Goal: Communication & Community: Answer question/provide support

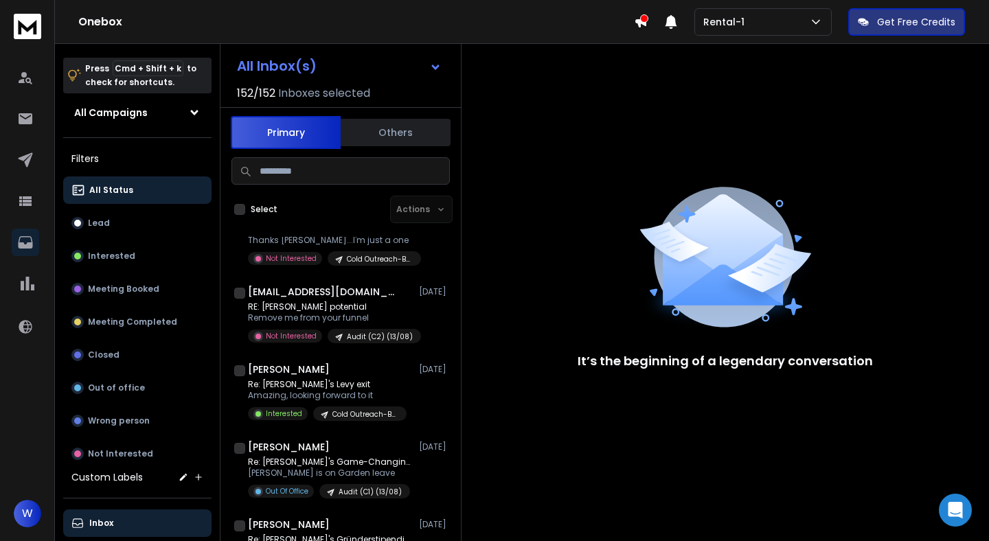
scroll to position [510, 0]
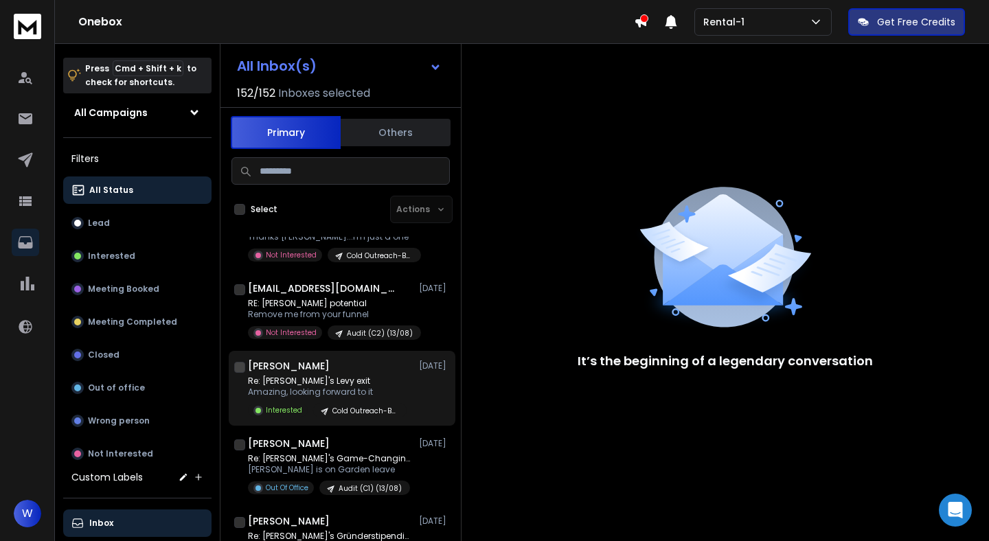
click at [374, 385] on p "Re: [PERSON_NAME]'s Levy exit" at bounding box center [327, 381] width 159 height 11
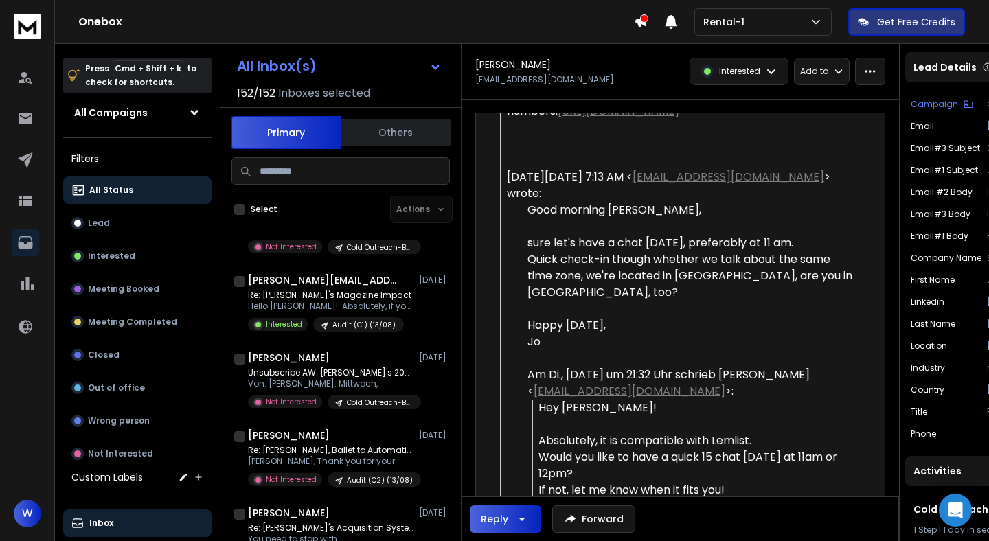
scroll to position [0, 0]
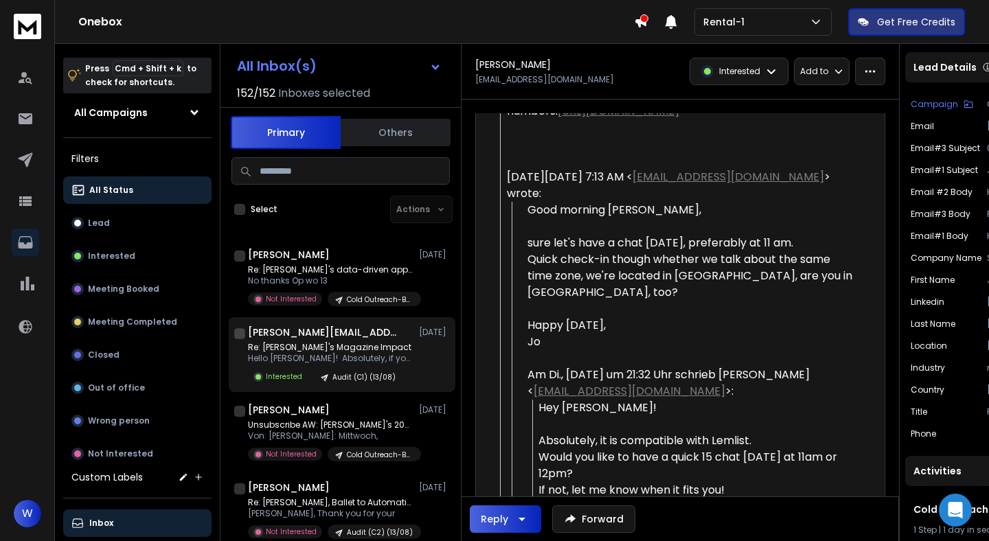
click at [382, 342] on p "Re: [PERSON_NAME]'s Magazine Impact" at bounding box center [330, 347] width 165 height 11
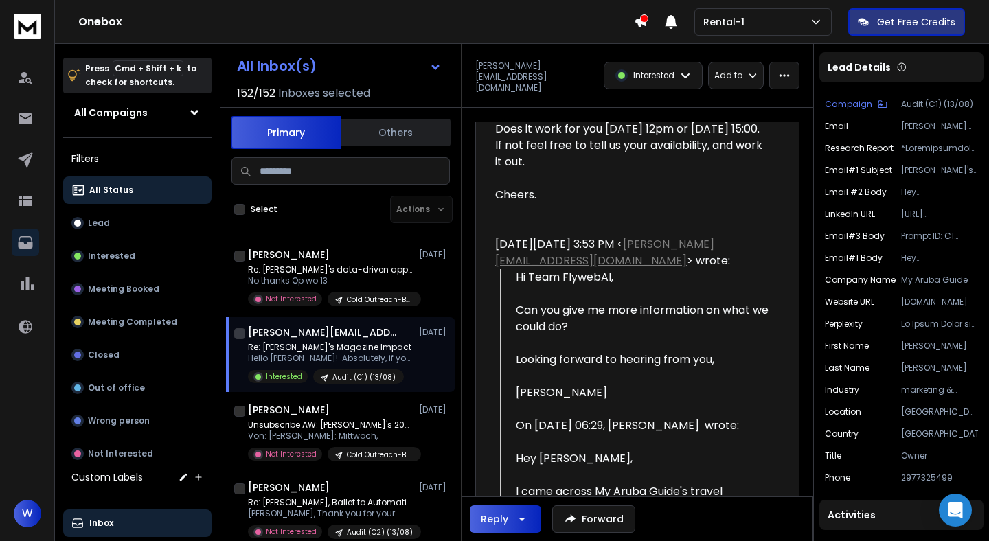
scroll to position [190, 0]
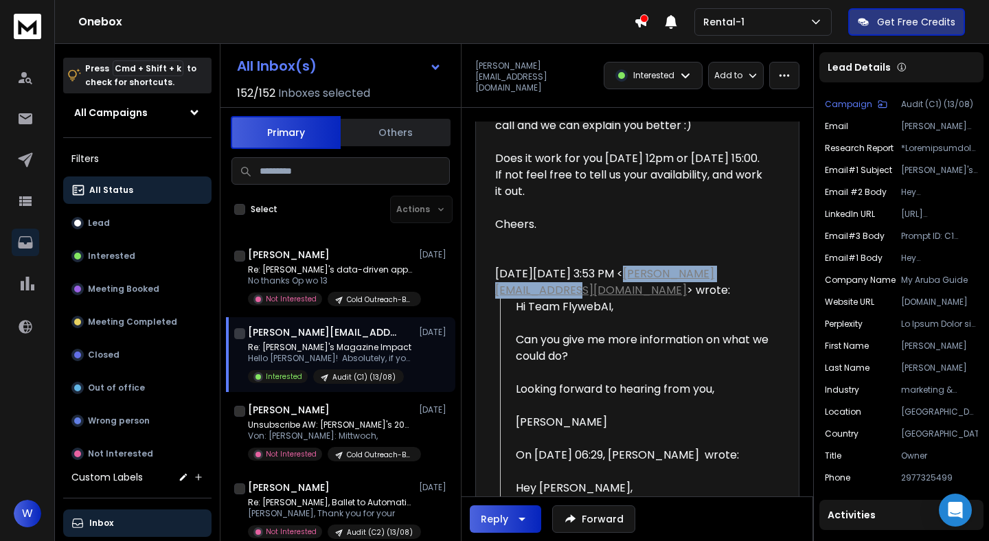
drag, startPoint x: 499, startPoint y: 266, endPoint x: 678, endPoint y: 270, distance: 179.3
click at [678, 270] on div "[DATE][DATE] 3:53 PM < [PERSON_NAME][EMAIL_ADDRESS][DOMAIN_NAME] > wrote:" at bounding box center [631, 282] width 273 height 33
copy link "[PERSON_NAME][EMAIL_ADDRESS][DOMAIN_NAME]"
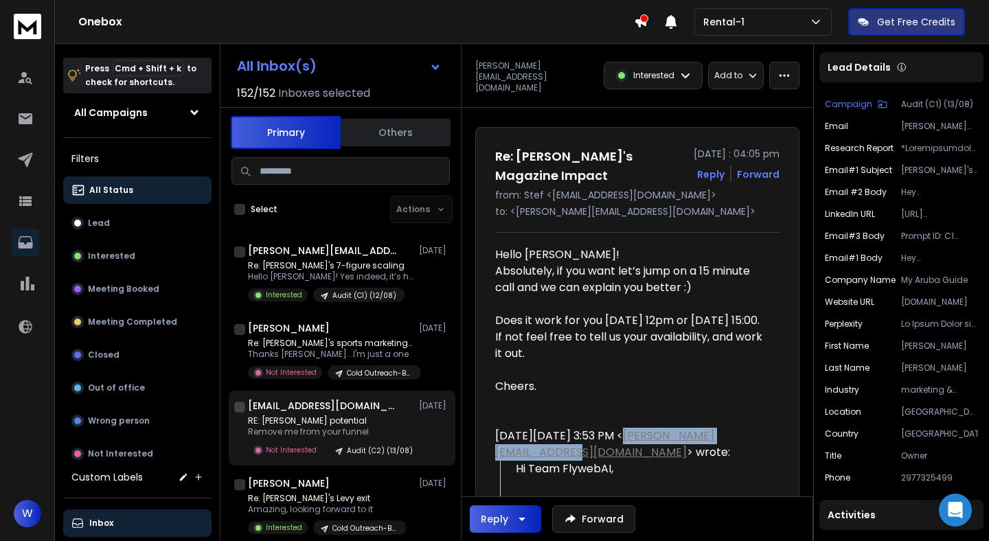
scroll to position [396, 0]
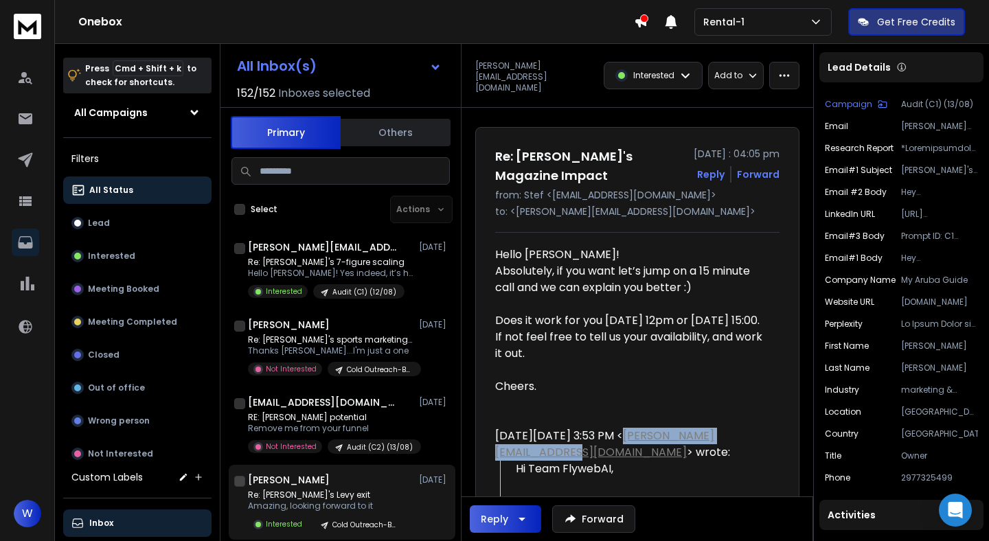
click at [362, 494] on p "Re: [PERSON_NAME]'s Levy exit" at bounding box center [327, 495] width 159 height 11
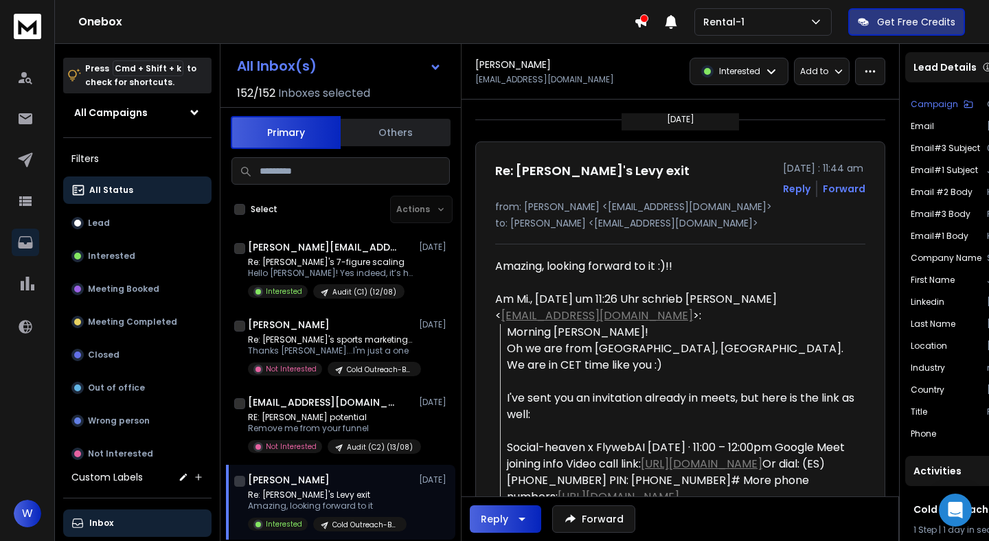
scroll to position [3, 0]
drag, startPoint x: 588, startPoint y: 209, endPoint x: 680, endPoint y: 209, distance: 92.0
click at [680, 209] on p "from: [PERSON_NAME] <[EMAIL_ADDRESS][DOMAIN_NAME]>" at bounding box center [680, 208] width 370 height 14
copy p "[DOMAIN_NAME]"
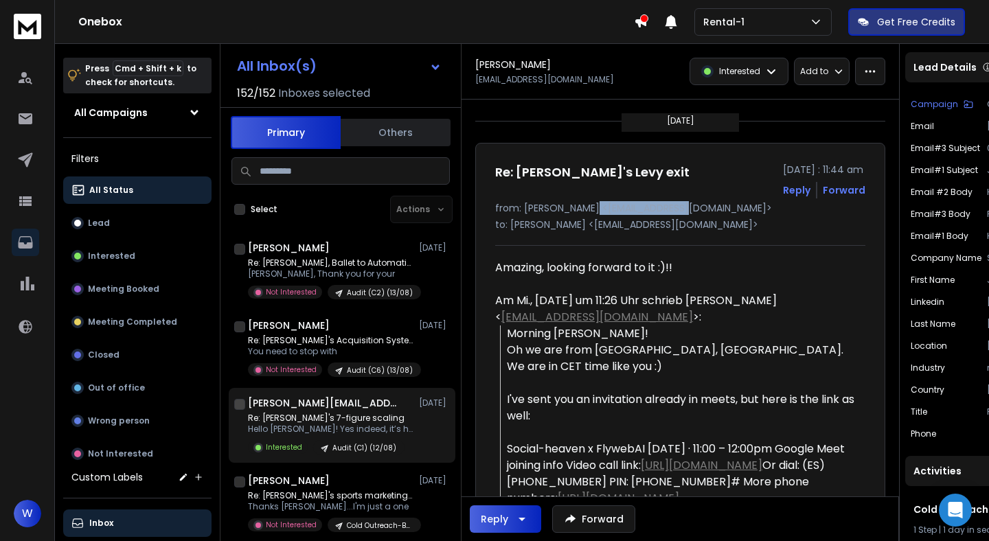
scroll to position [0, 0]
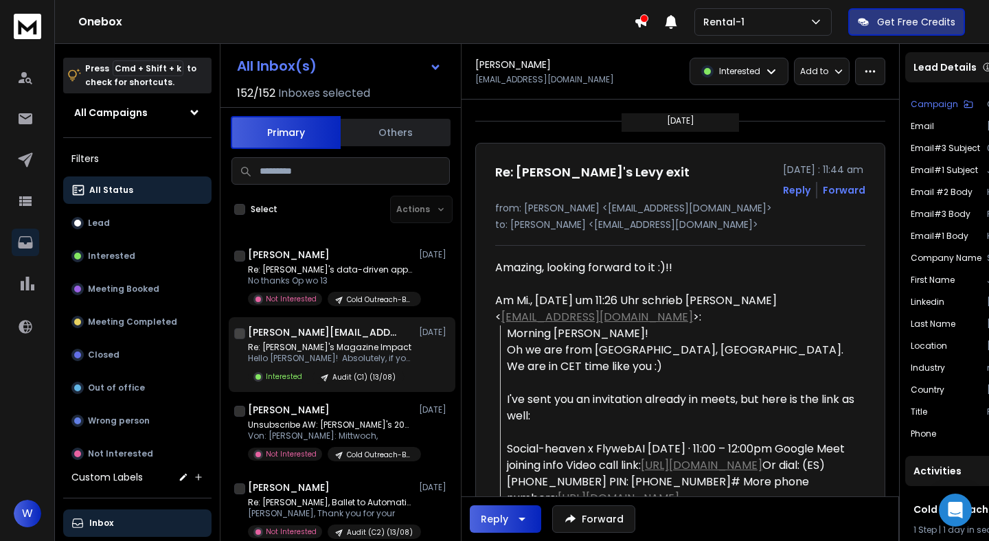
click at [384, 349] on p "Re: [PERSON_NAME]'s Magazine Impact" at bounding box center [330, 347] width 165 height 11
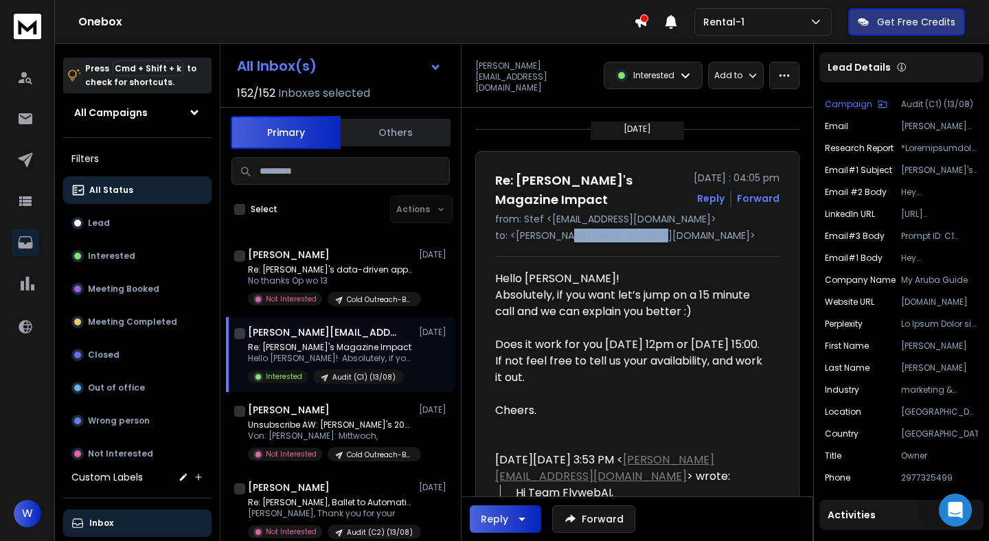
drag, startPoint x: 573, startPoint y: 231, endPoint x: 698, endPoint y: 231, distance: 125.0
click at [698, 231] on p "to: <[PERSON_NAME][EMAIL_ADDRESS][DOMAIN_NAME]>" at bounding box center [637, 236] width 284 height 14
click at [575, 231] on p "to: <[PERSON_NAME][EMAIL_ADDRESS][DOMAIN_NAME]>" at bounding box center [637, 236] width 284 height 14
drag, startPoint x: 574, startPoint y: 231, endPoint x: 670, endPoint y: 231, distance: 96.1
click at [670, 231] on p "to: <[PERSON_NAME][EMAIL_ADDRESS][DOMAIN_NAME]>" at bounding box center [637, 236] width 284 height 14
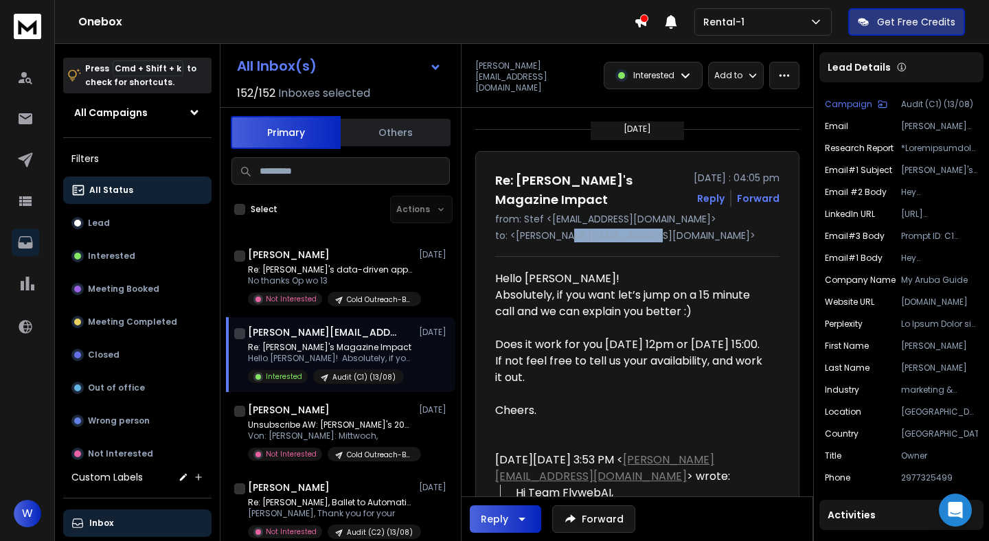
copy p "[DOMAIN_NAME]"
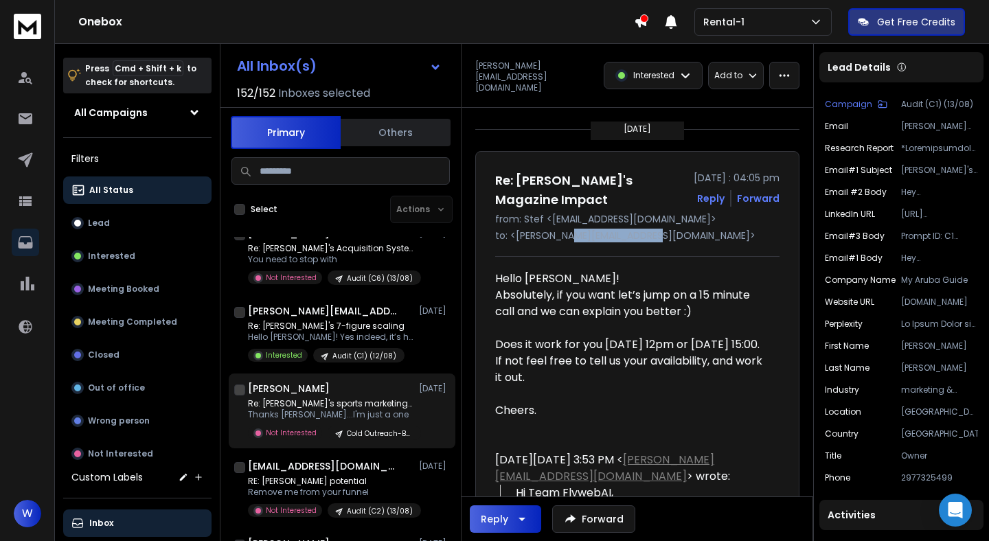
scroll to position [507, 0]
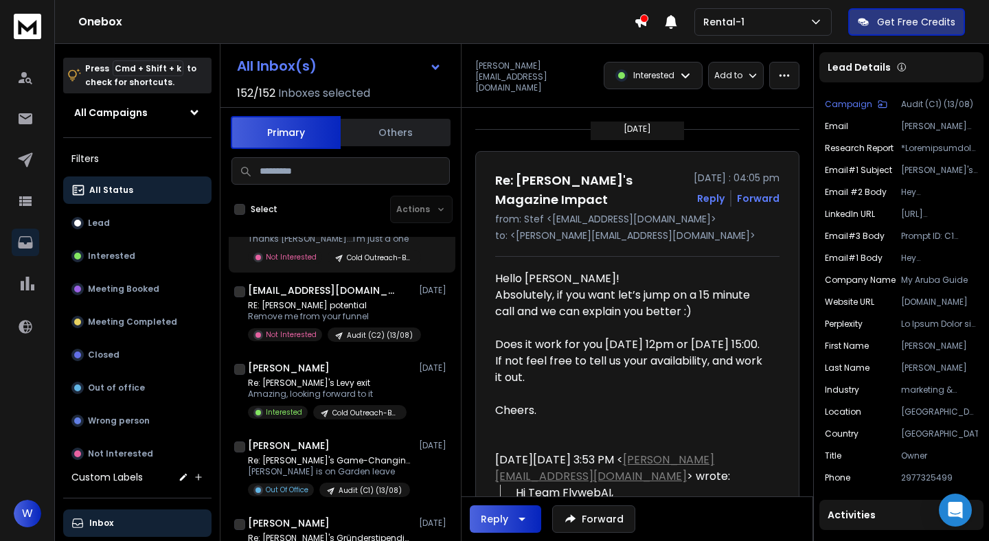
click at [392, 378] on p "Re: [PERSON_NAME]'s Levy exit" at bounding box center [327, 383] width 159 height 11
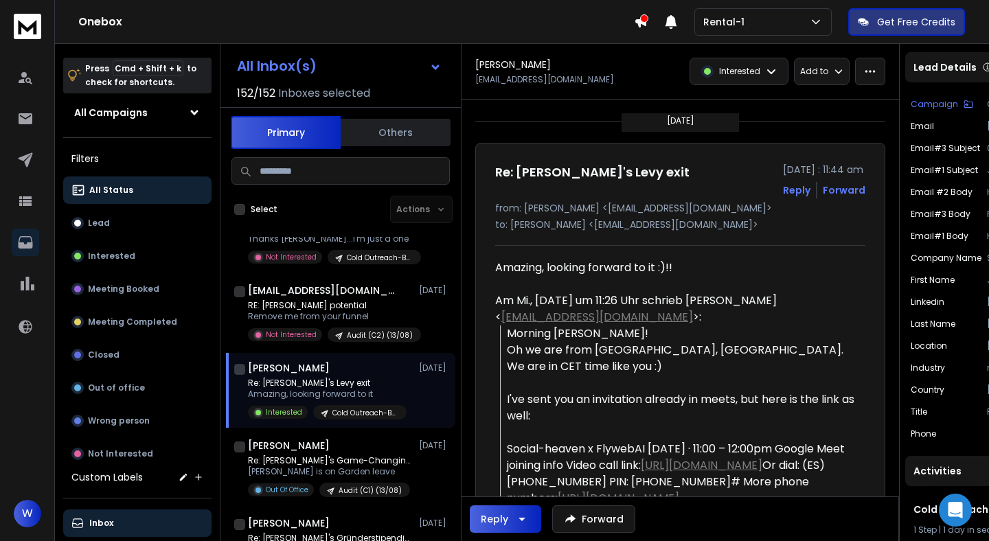
scroll to position [0, 0]
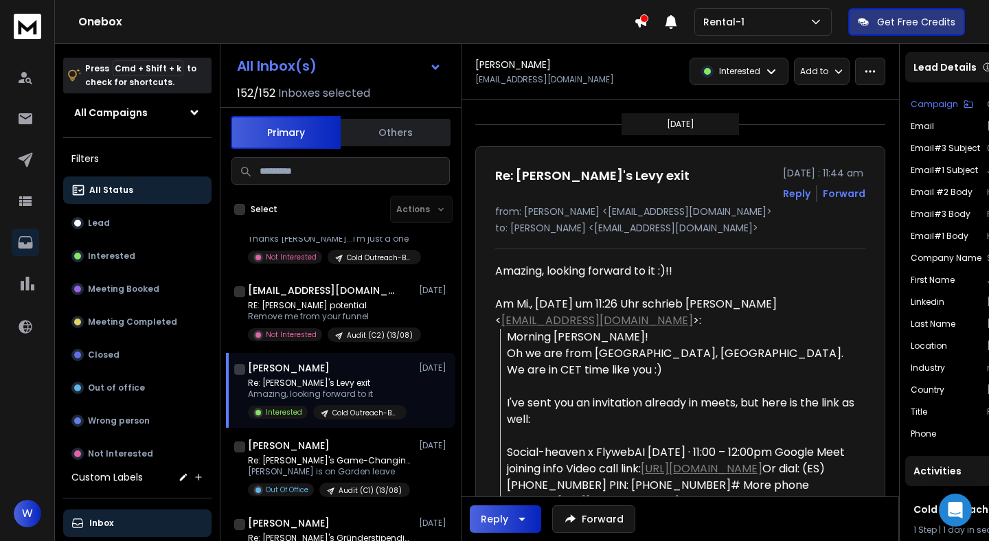
click at [516, 521] on icon "button" at bounding box center [522, 519] width 16 height 16
click at [511, 463] on p "Reply" at bounding box center [504, 457] width 25 height 14
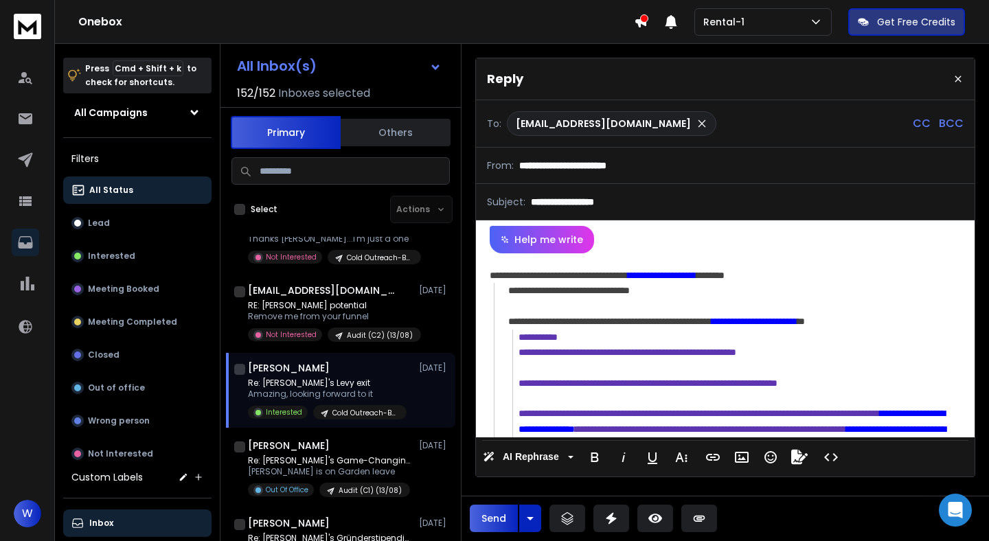
scroll to position [104, 0]
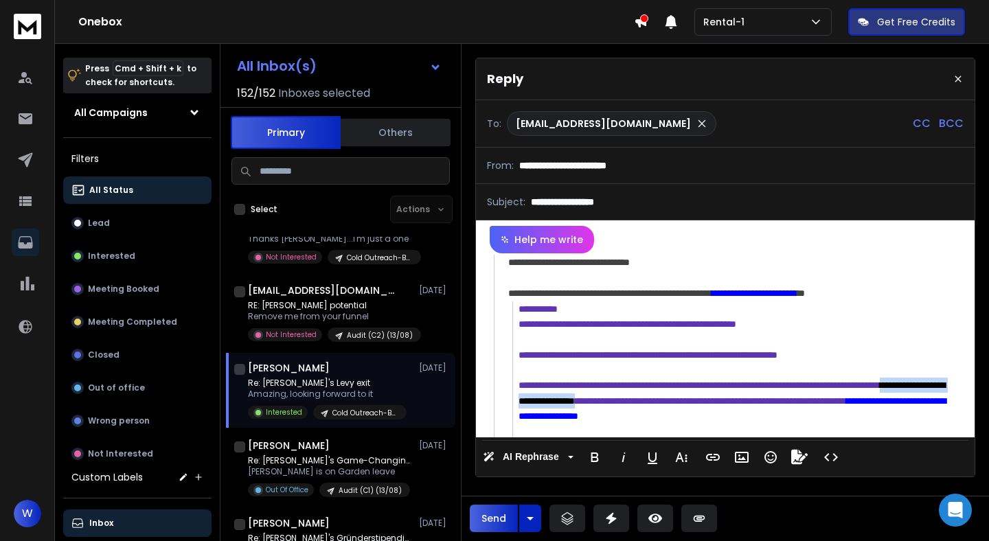
drag, startPoint x: 692, startPoint y: 407, endPoint x: 536, endPoint y: 407, distance: 155.9
click at [536, 407] on div "**********" at bounding box center [738, 401] width 440 height 46
copy link "**********"
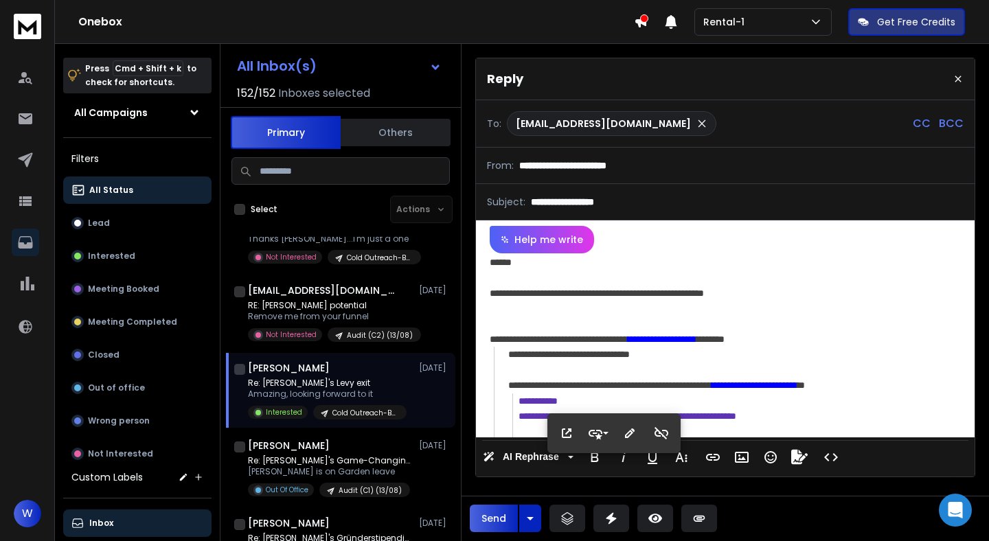
scroll to position [3, 0]
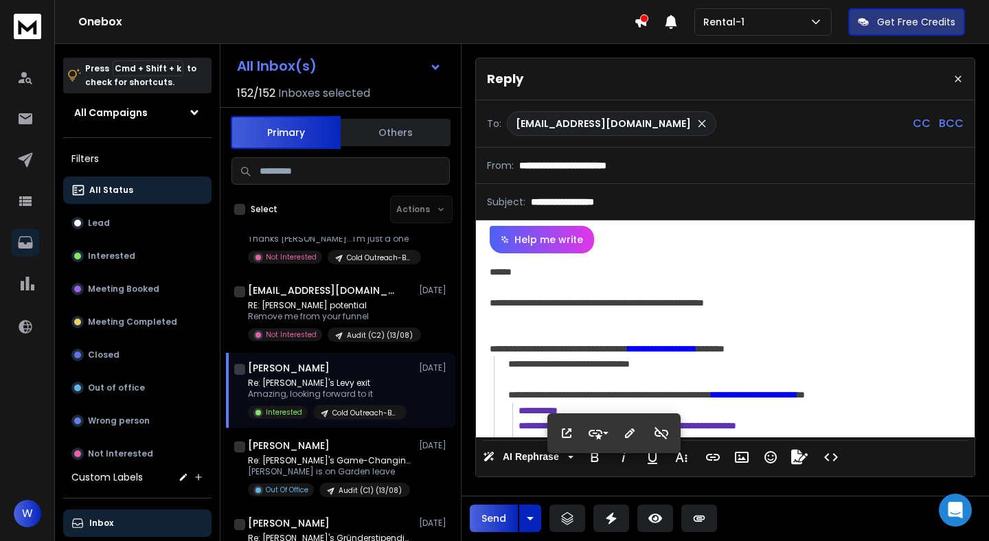
click at [753, 308] on div "**********" at bounding box center [723, 302] width 467 height 15
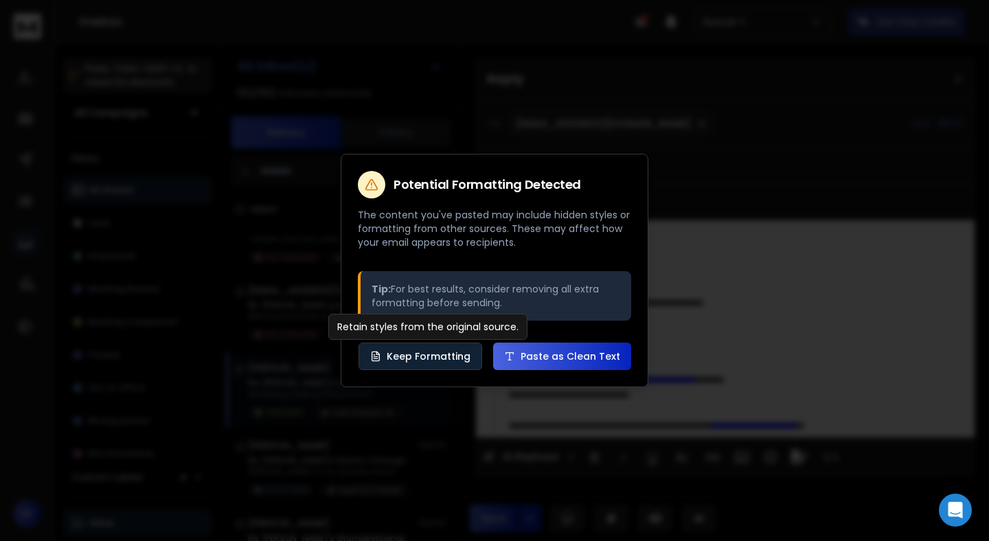
click at [459, 359] on button "Keep Formatting" at bounding box center [420, 356] width 124 height 27
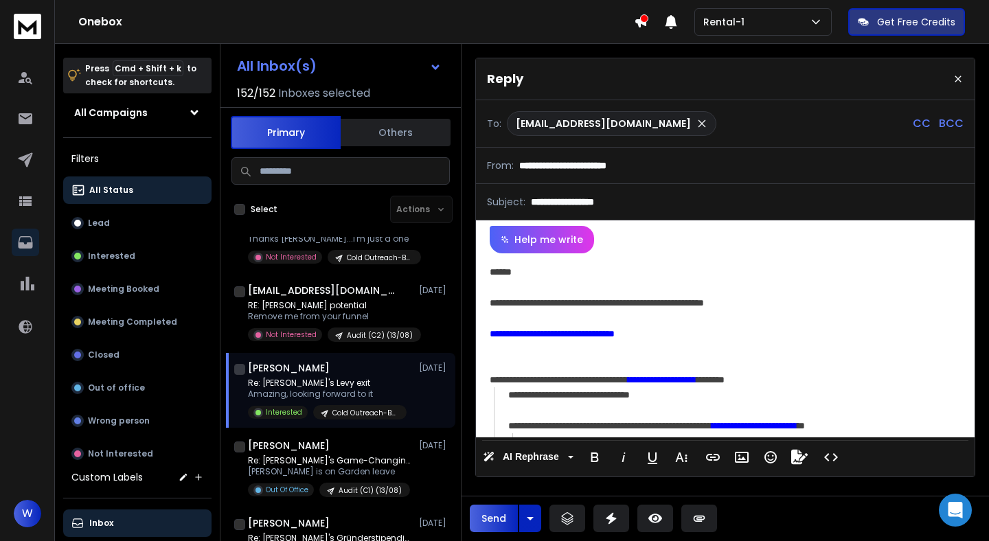
click at [503, 518] on button "Send" at bounding box center [494, 518] width 48 height 27
